Goal: Find specific page/section: Find specific page/section

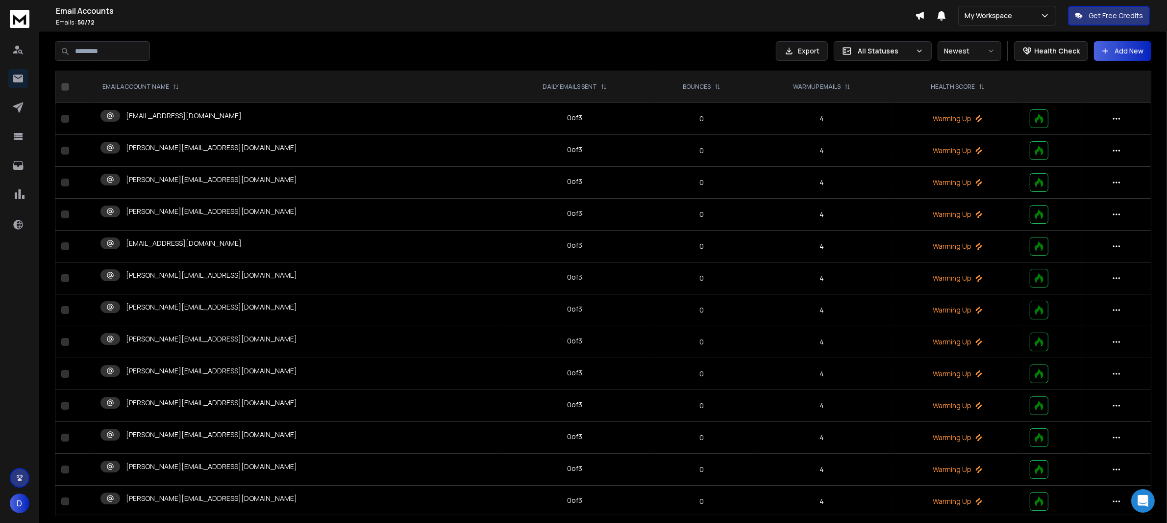
click at [691, 120] on p "0" at bounding box center [702, 119] width 90 height 10
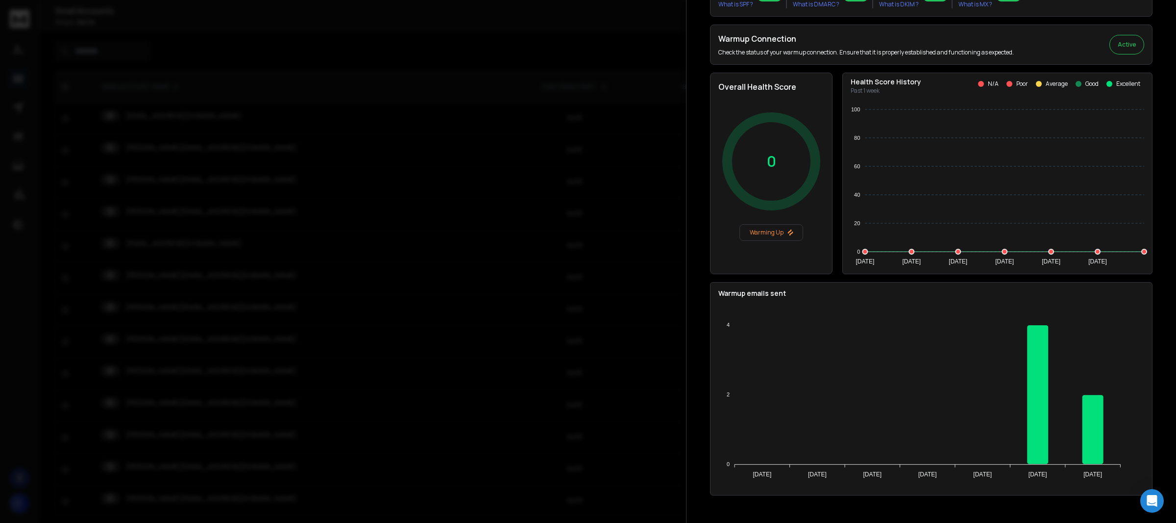
scroll to position [91, 0]
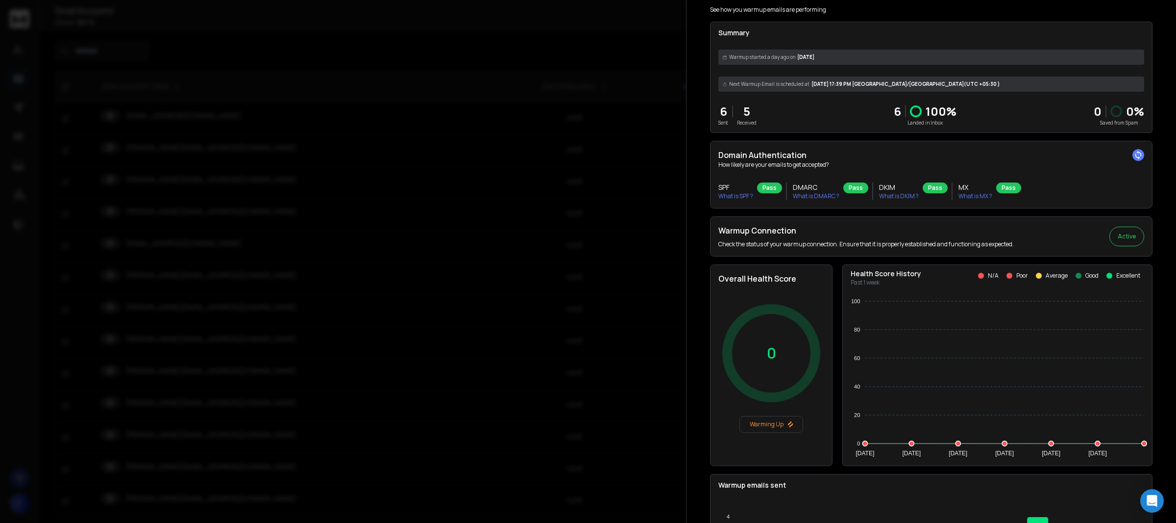
click at [450, 256] on div at bounding box center [588, 261] width 1176 height 523
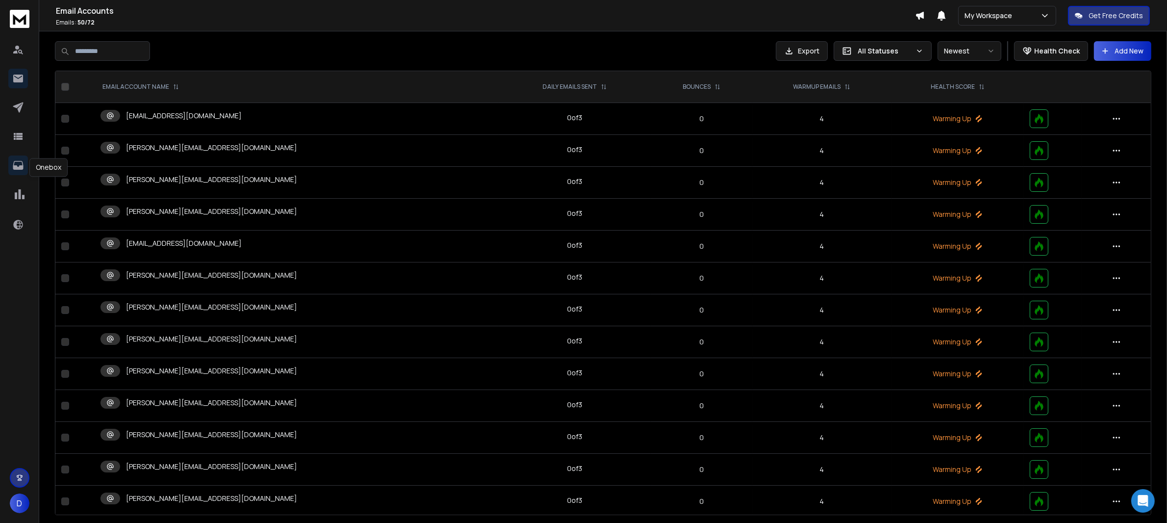
click at [12, 166] on icon at bounding box center [18, 165] width 12 height 12
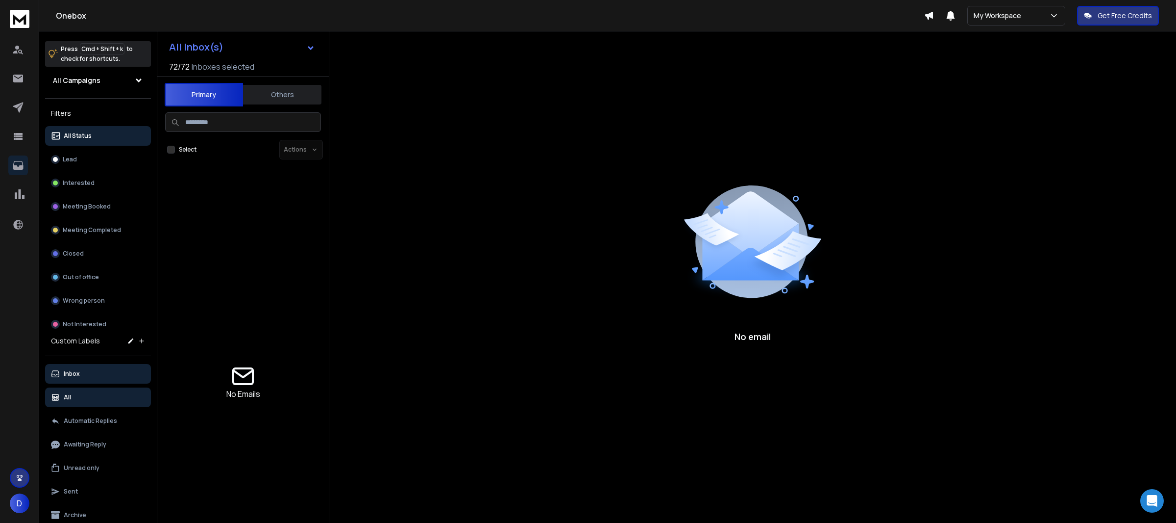
click at [86, 399] on button "All" at bounding box center [98, 397] width 106 height 20
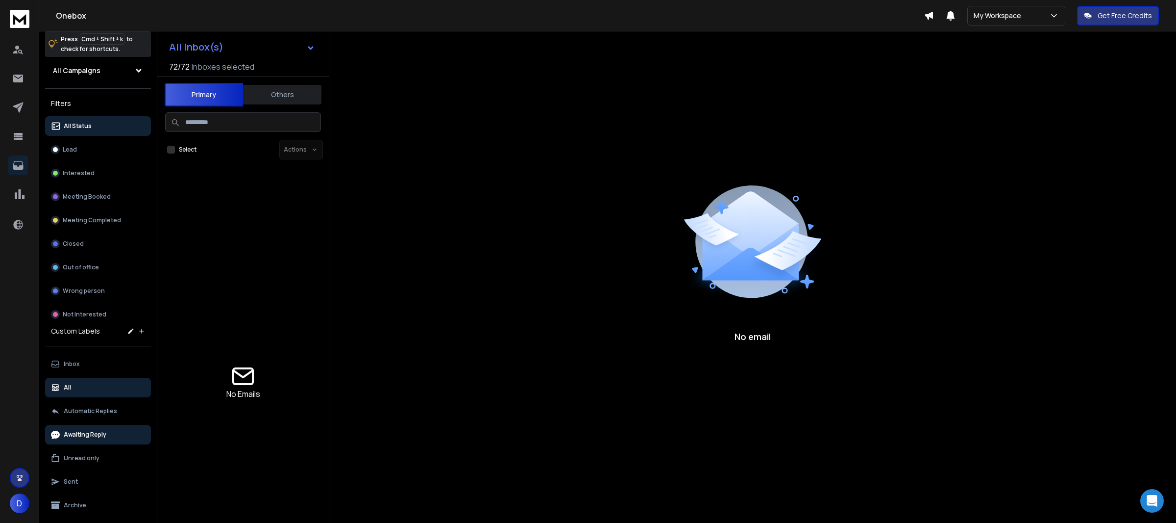
scroll to position [19, 0]
click at [80, 472] on button "Sent" at bounding box center [98, 482] width 106 height 20
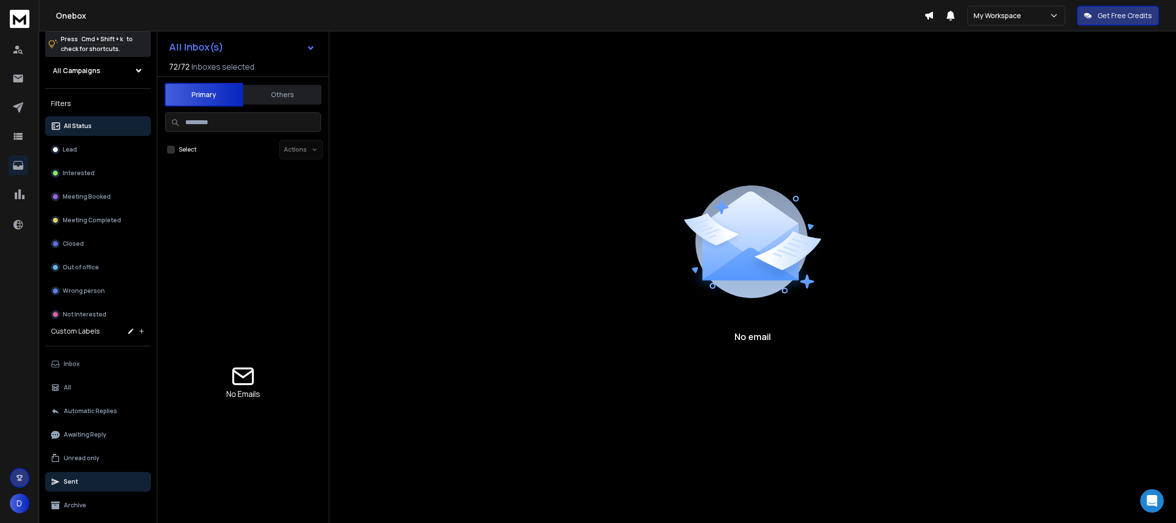
click at [76, 379] on button "All" at bounding box center [98, 387] width 106 height 20
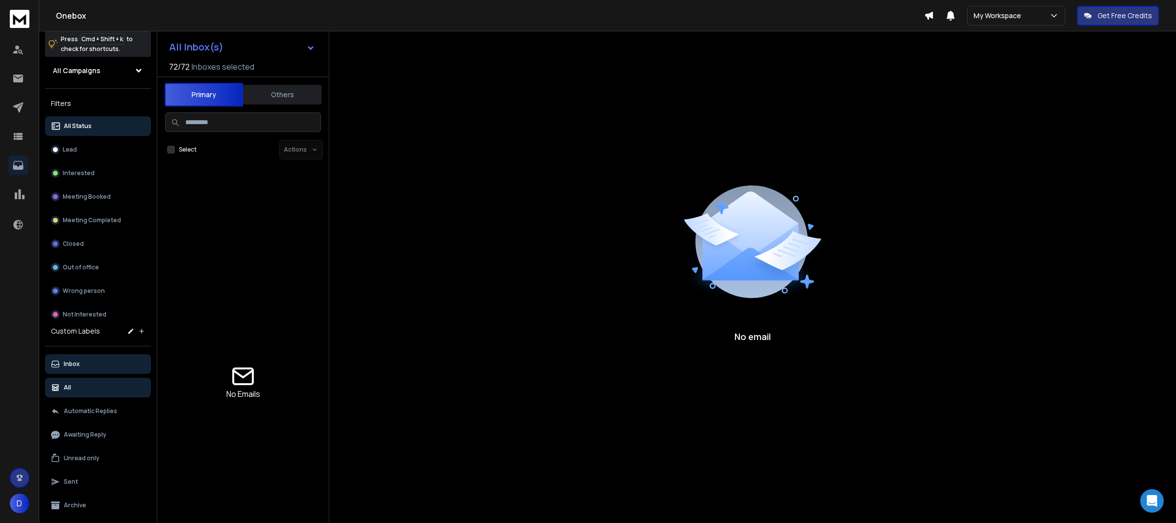
click at [82, 357] on button "Inbox" at bounding box center [98, 364] width 106 height 20
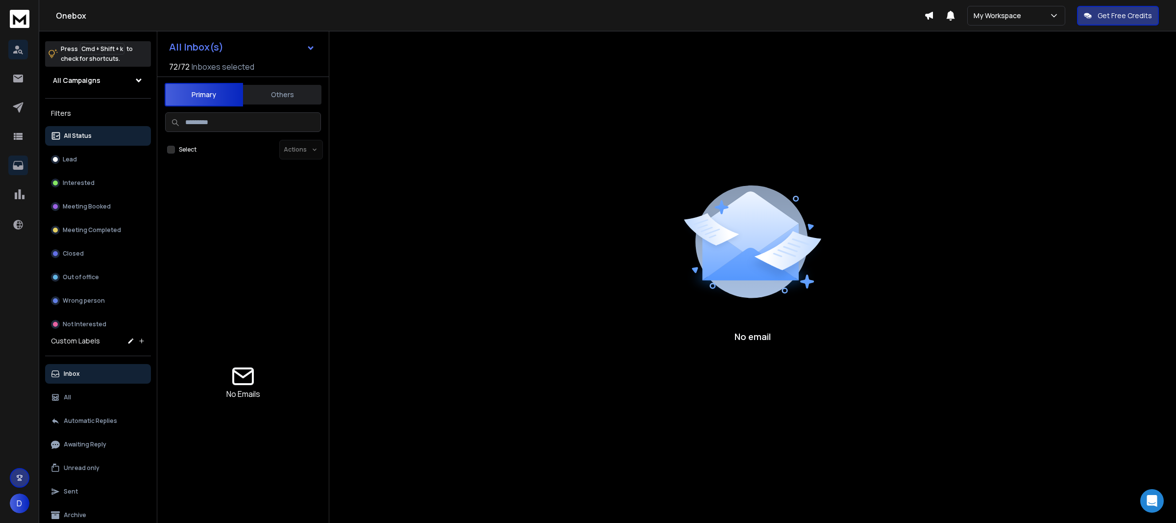
click at [18, 55] on link at bounding box center [18, 50] width 20 height 20
